Goal: Information Seeking & Learning: Check status

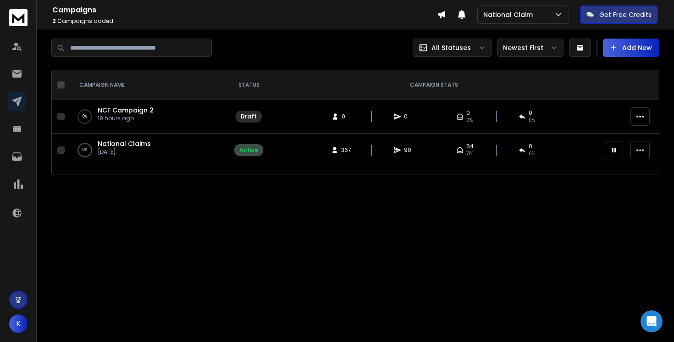
click at [121, 143] on span "National Claims" at bounding box center [124, 143] width 53 height 9
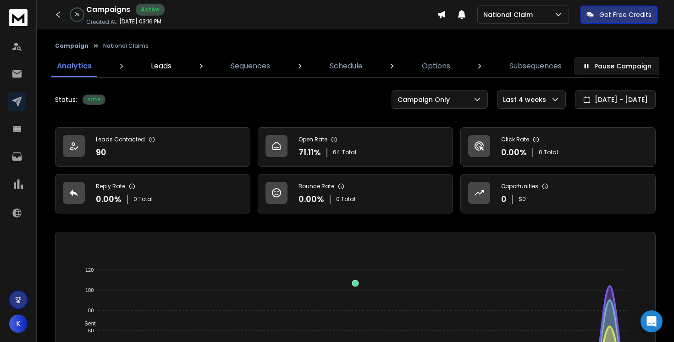
click at [163, 72] on link "Leads" at bounding box center [161, 66] width 32 height 22
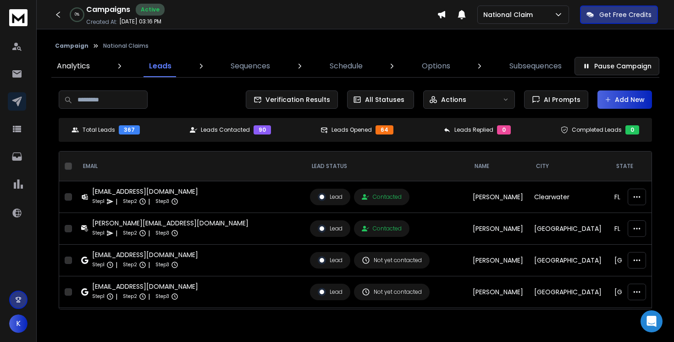
click at [87, 66] on p "Analytics" at bounding box center [73, 66] width 33 height 11
